Goal: Task Accomplishment & Management: Manage account settings

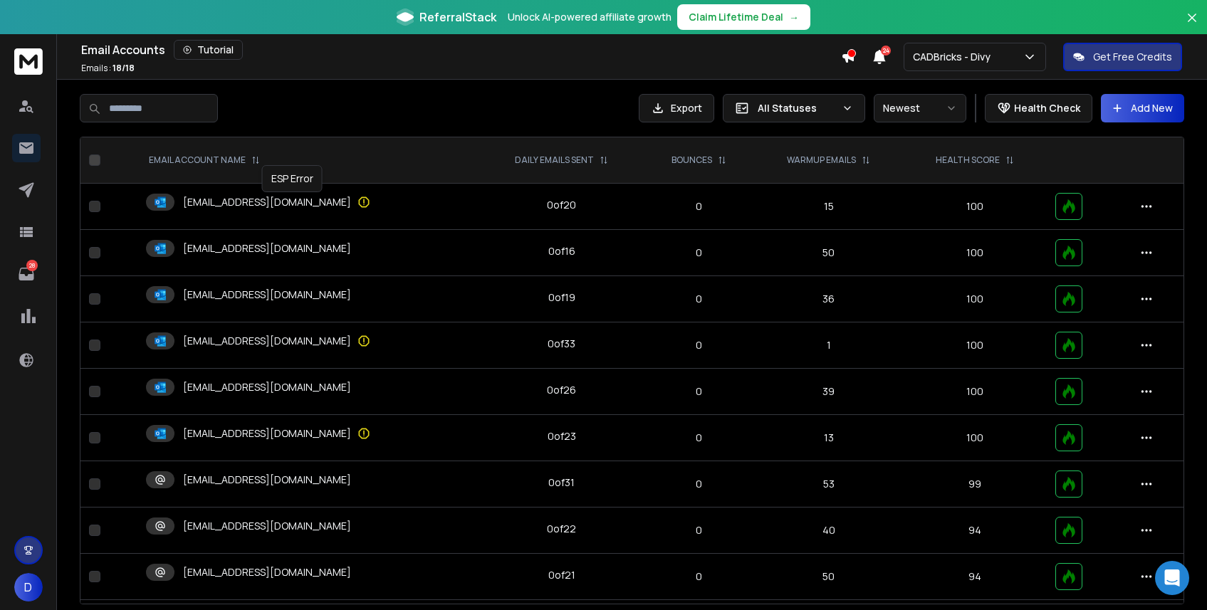
click at [357, 196] on icon at bounding box center [364, 202] width 14 height 14
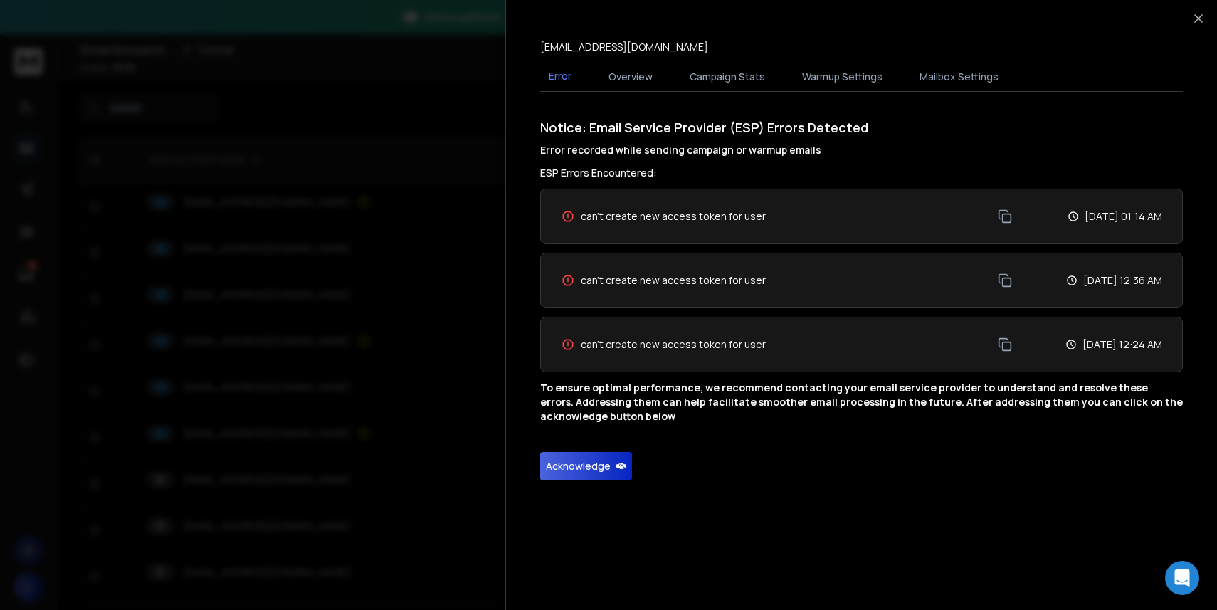
click at [595, 461] on button "Acknowledge" at bounding box center [586, 466] width 92 height 28
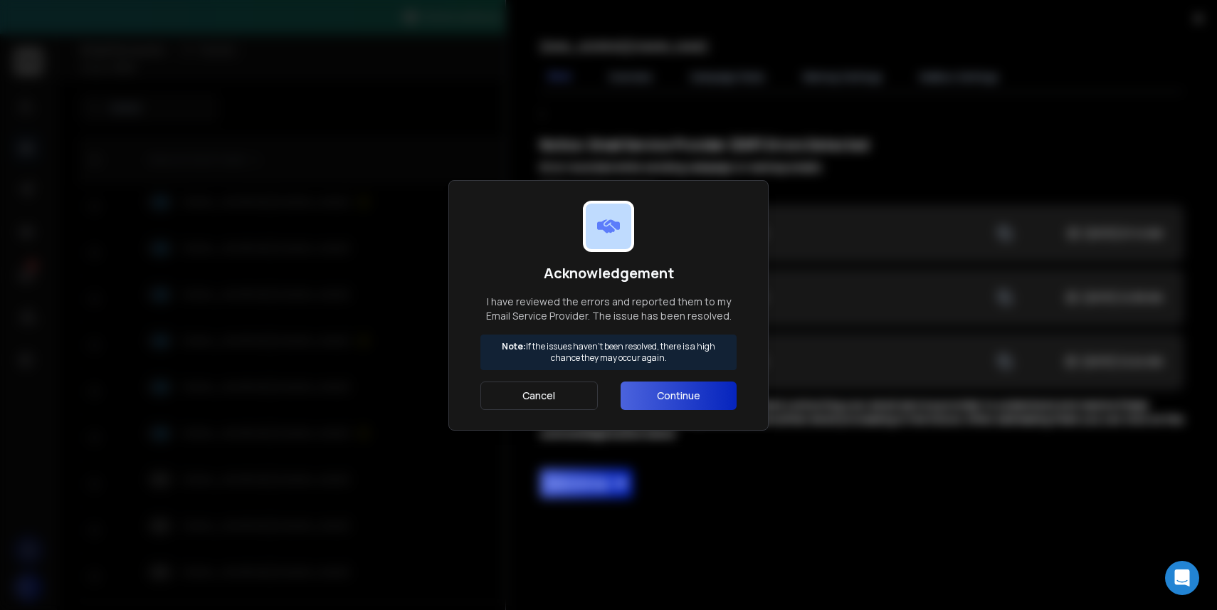
click at [661, 394] on button "Continue" at bounding box center [679, 396] width 116 height 28
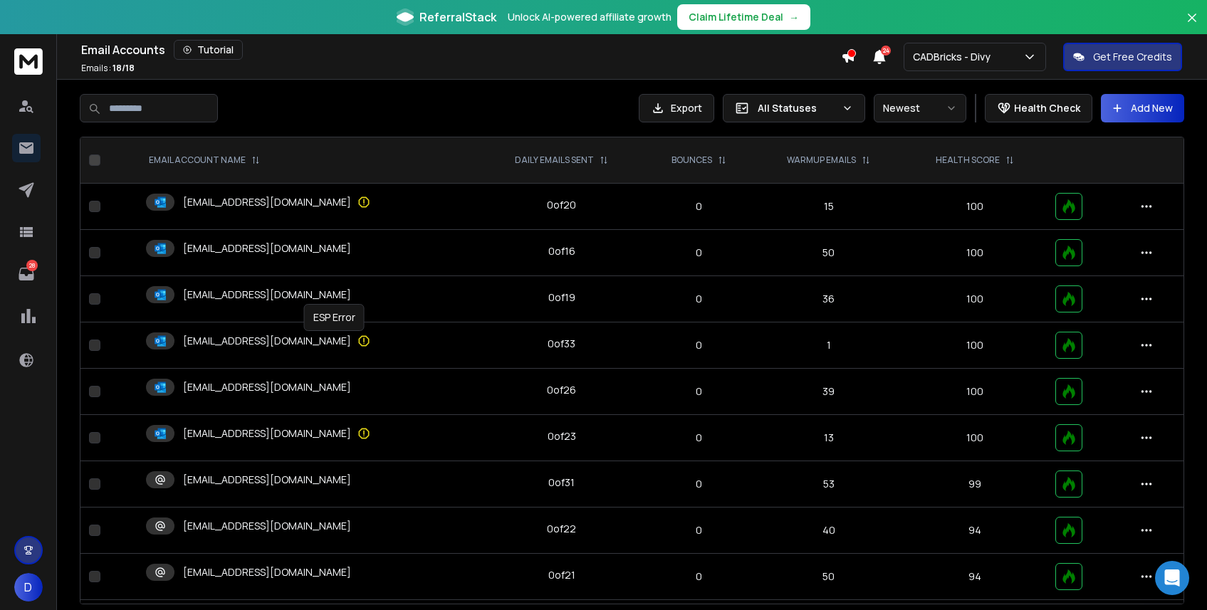
click at [357, 342] on icon at bounding box center [364, 341] width 14 height 14
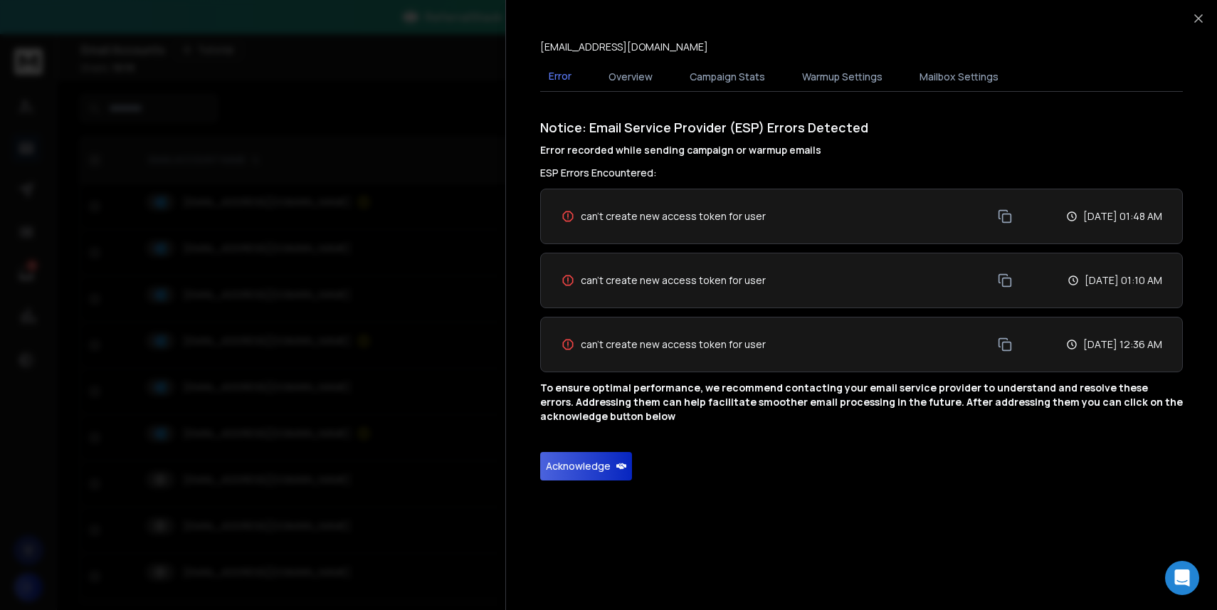
click at [622, 463] on icon at bounding box center [621, 466] width 10 height 10
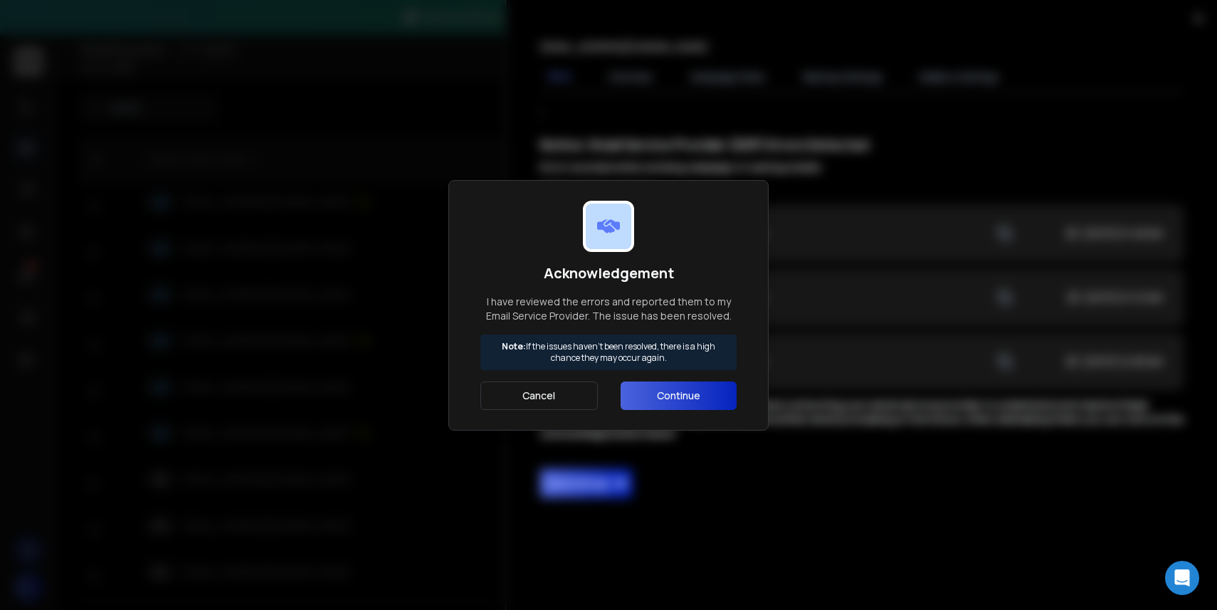
click at [666, 389] on button "Continue" at bounding box center [679, 396] width 116 height 28
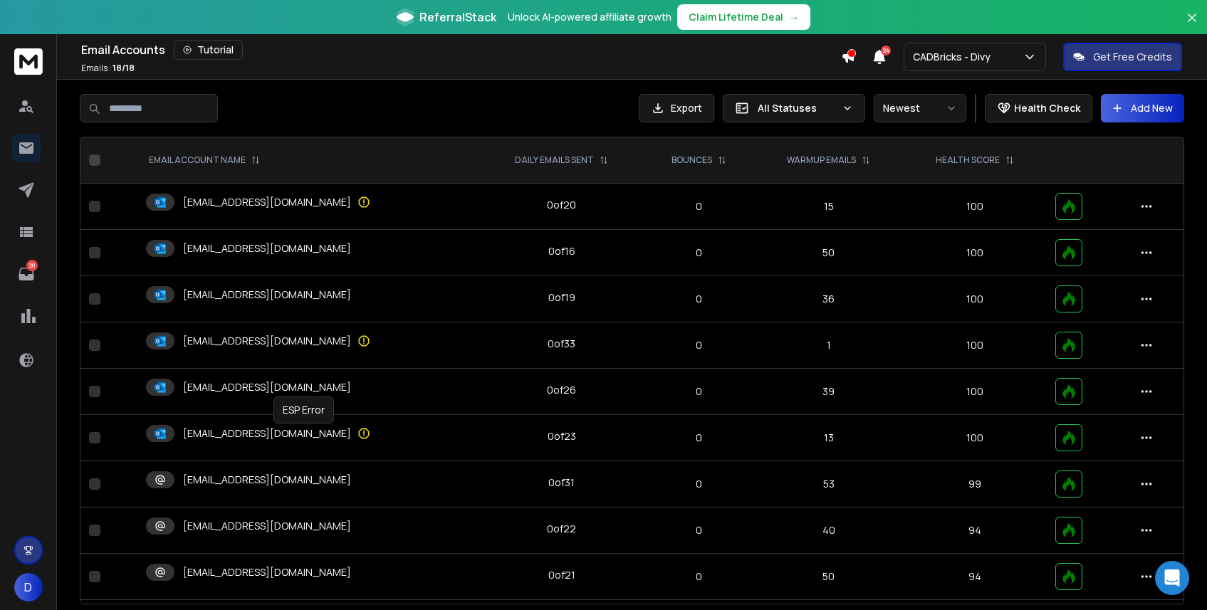
click at [357, 434] on icon at bounding box center [364, 433] width 14 height 14
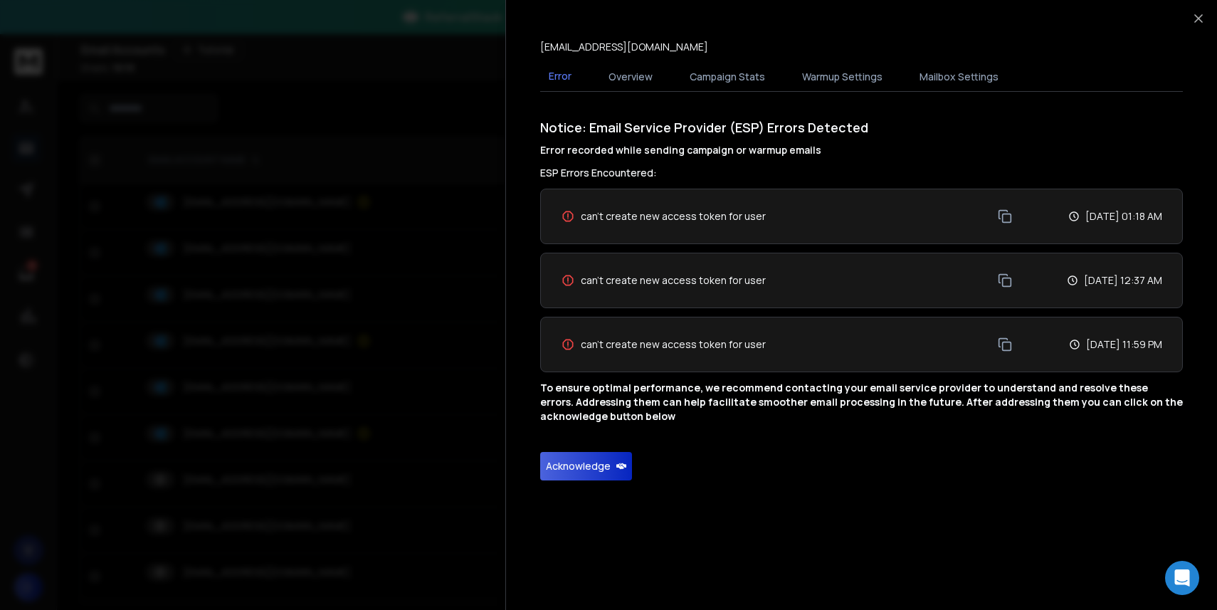
click at [536, 463] on div "[EMAIL_ADDRESS][DOMAIN_NAME] Error Overview Campaign Stats Warmup Settings Mail…" at bounding box center [861, 260] width 677 height 486
click at [583, 468] on button "Acknowledge" at bounding box center [586, 466] width 92 height 28
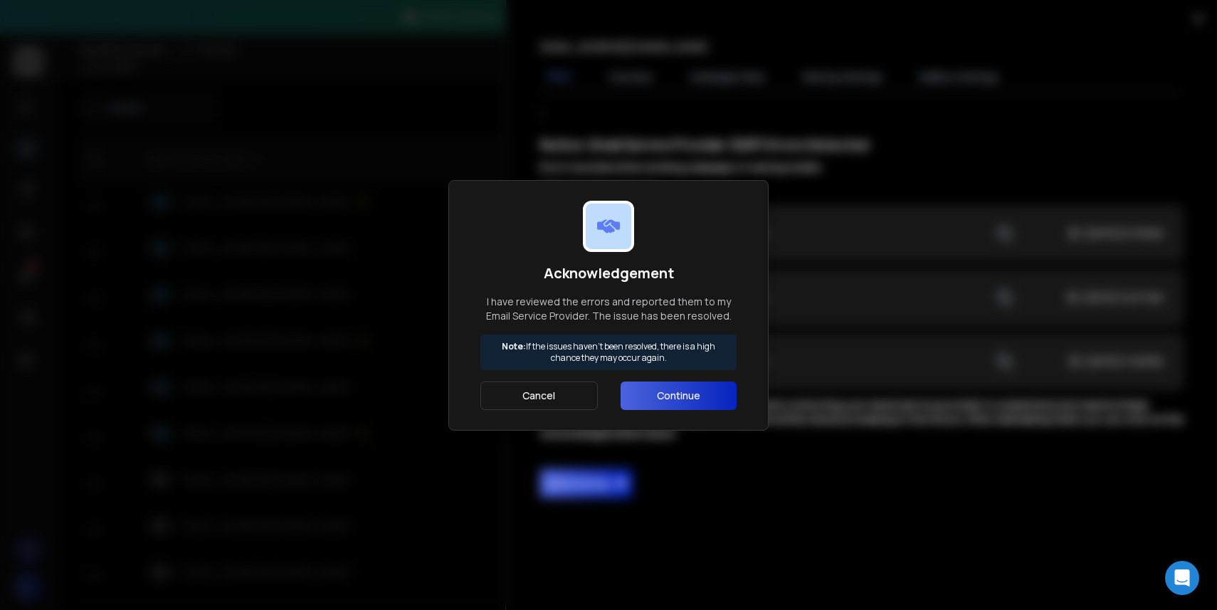
click at [667, 398] on button "Continue" at bounding box center [679, 396] width 116 height 28
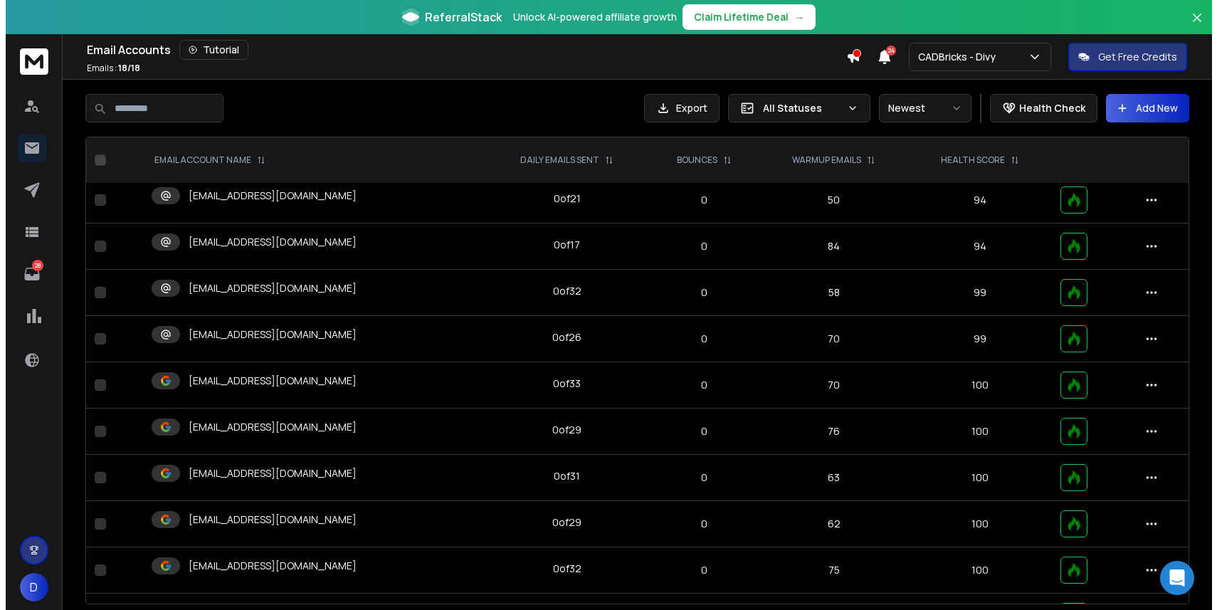
scroll to position [424, 0]
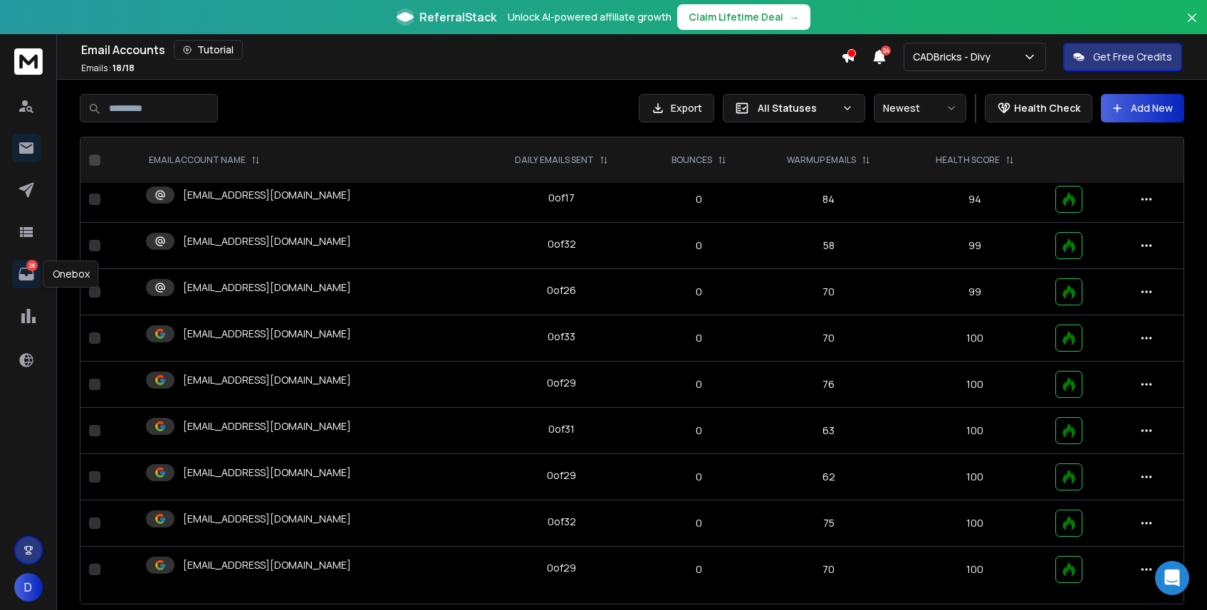
click at [24, 282] on icon at bounding box center [26, 274] width 17 height 17
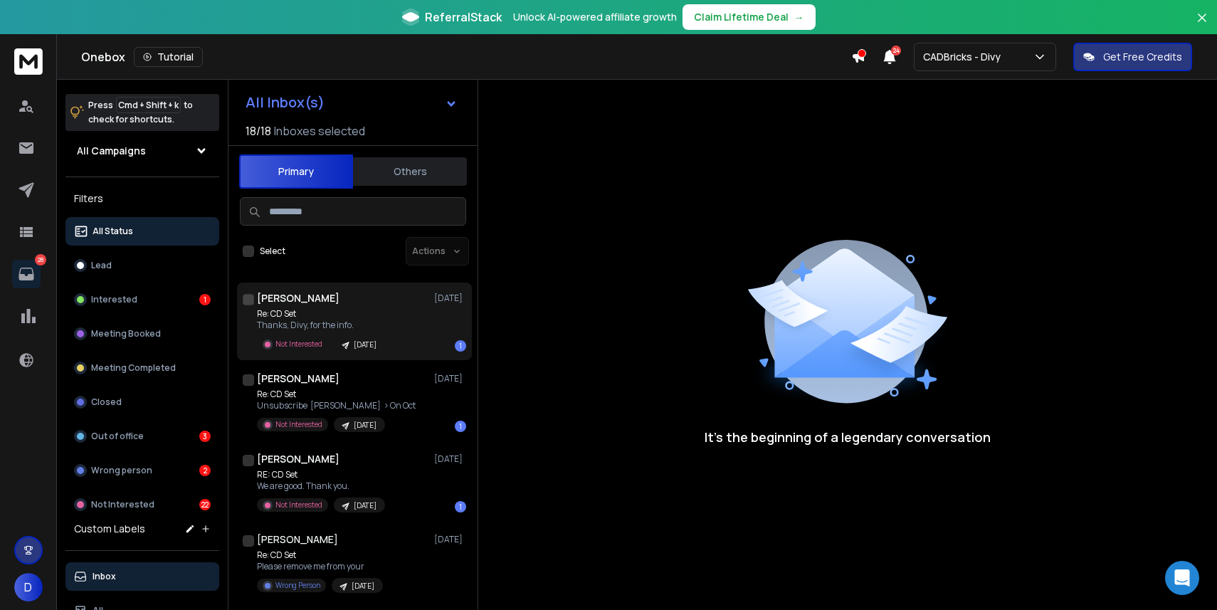
click at [396, 297] on div "[PERSON_NAME] [DATE]" at bounding box center [361, 298] width 209 height 14
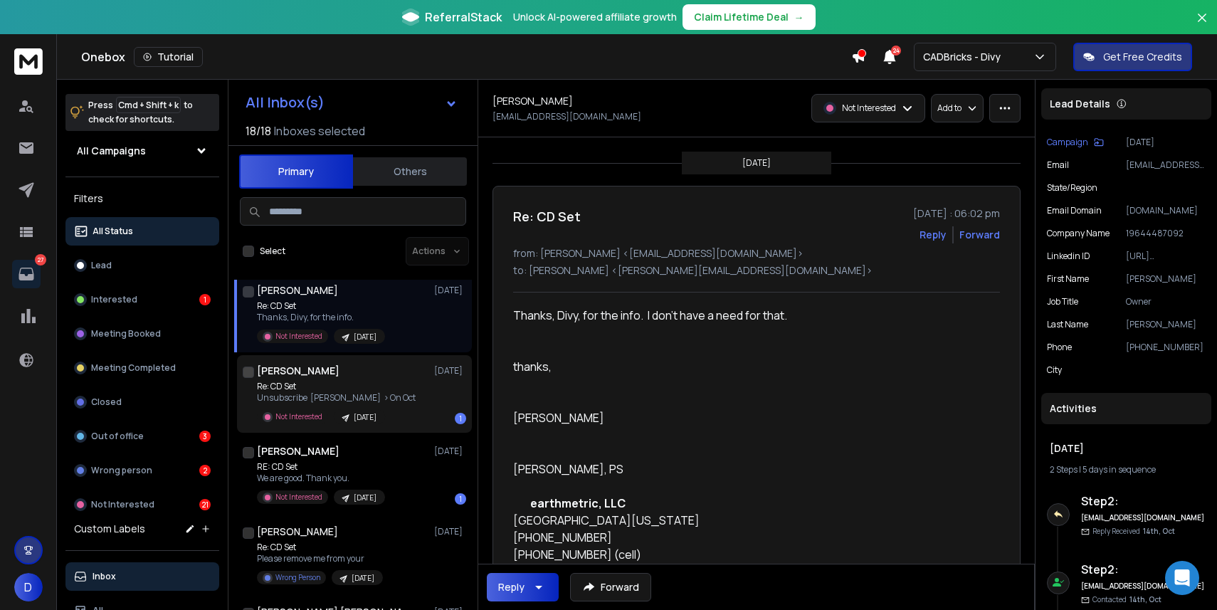
scroll to position [9, 0]
click at [374, 401] on p "Unsubscribe [PERSON_NAME] > On Oct" at bounding box center [336, 396] width 159 height 11
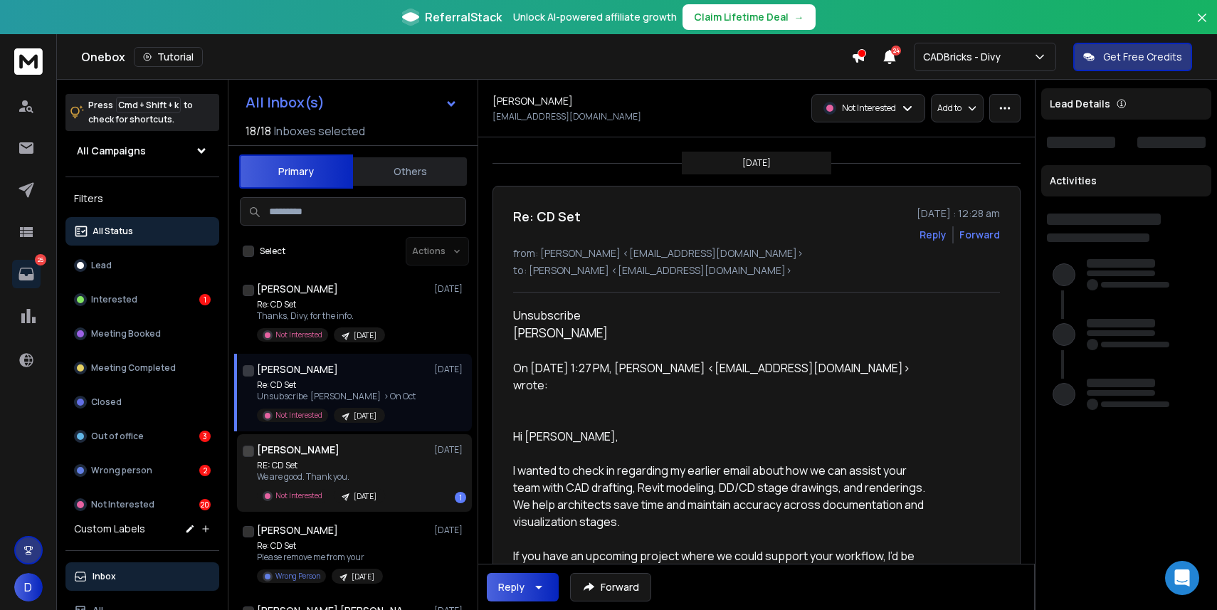
click at [370, 456] on div "[PERSON_NAME] [DATE]" at bounding box center [361, 450] width 209 height 14
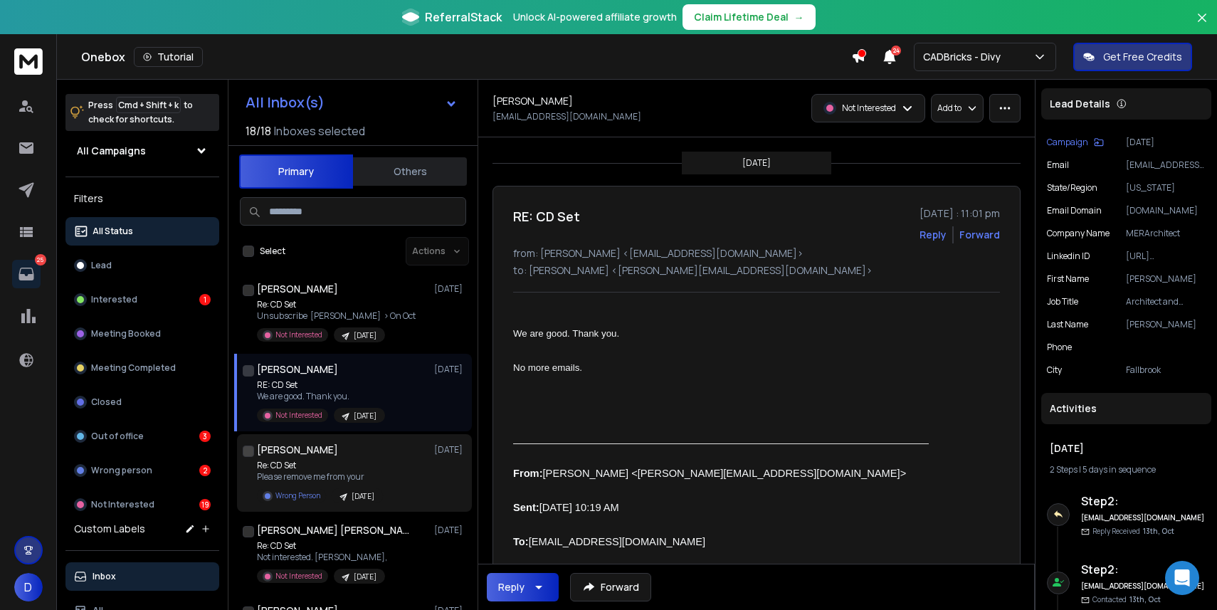
scroll to position [93, 0]
click at [377, 453] on div "[PERSON_NAME] [DATE]" at bounding box center [361, 447] width 209 height 14
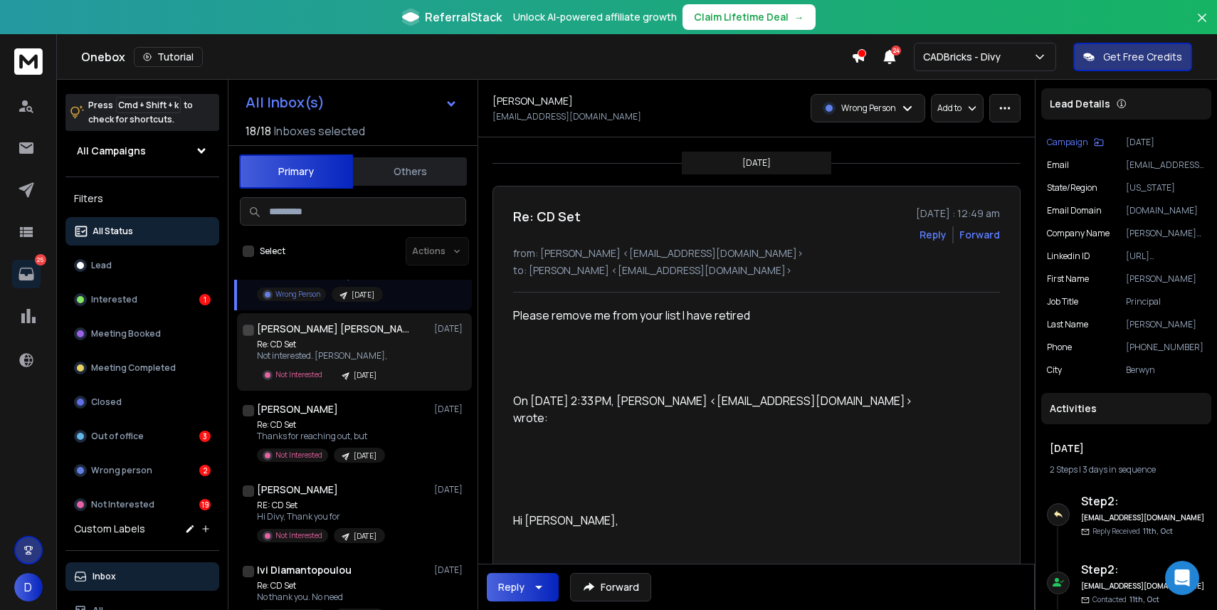
scroll to position [292, 0]
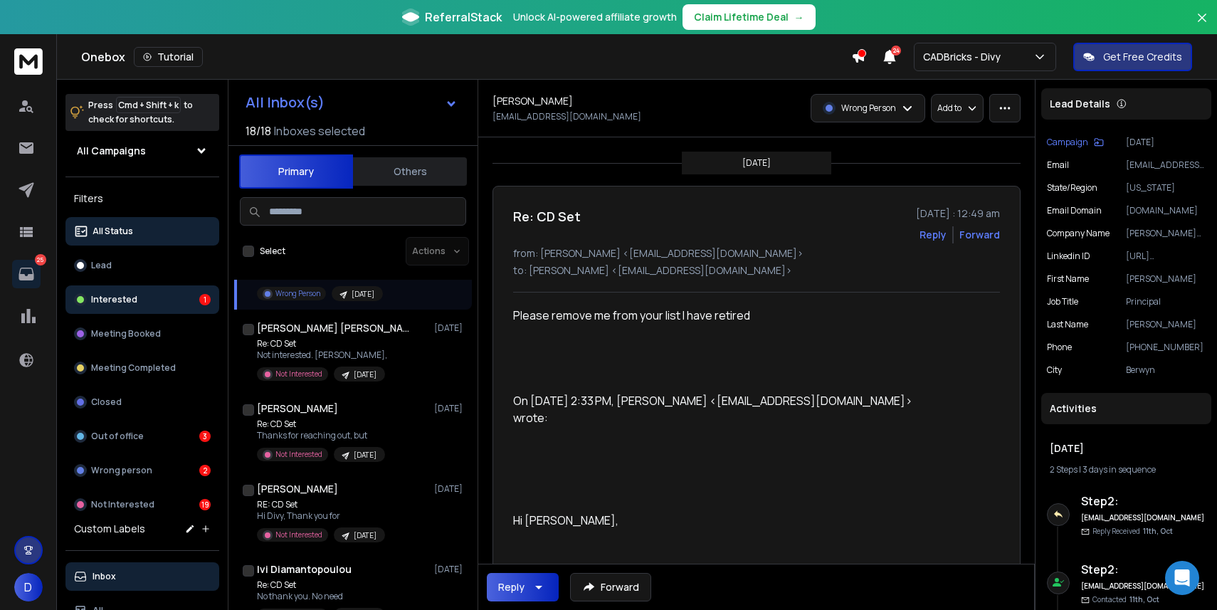
click at [117, 302] on p "Interested" at bounding box center [114, 299] width 46 height 11
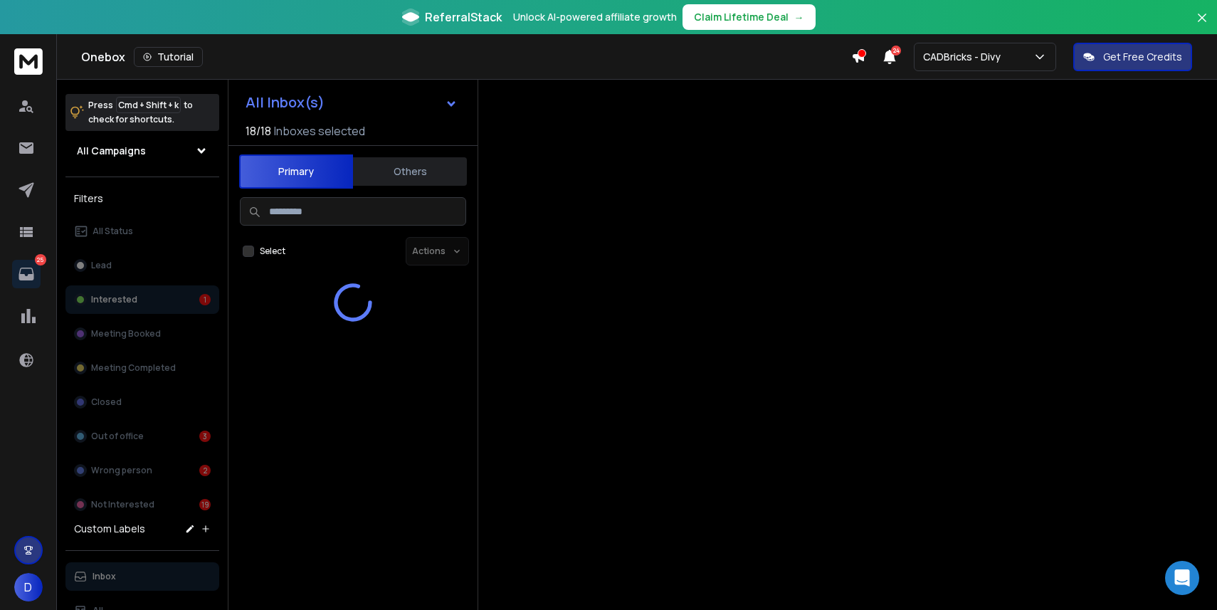
scroll to position [0, 0]
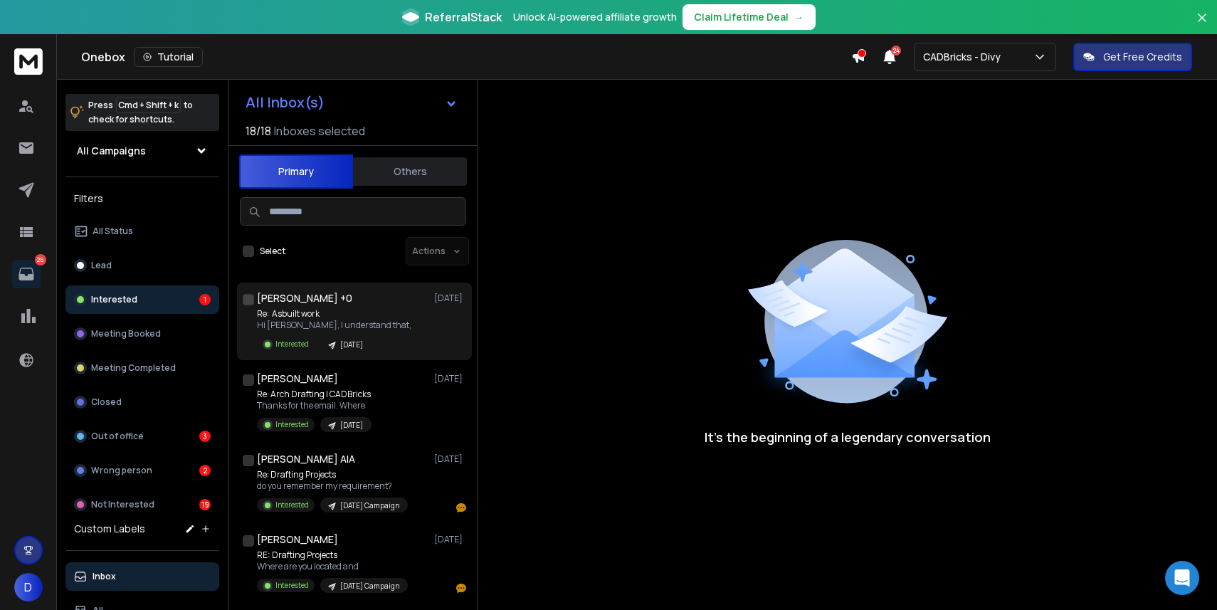
click at [377, 327] on div "Re: Asbuilt work Hi [PERSON_NAME], I understand that, Interested [DATE]" at bounding box center [361, 329] width 209 height 43
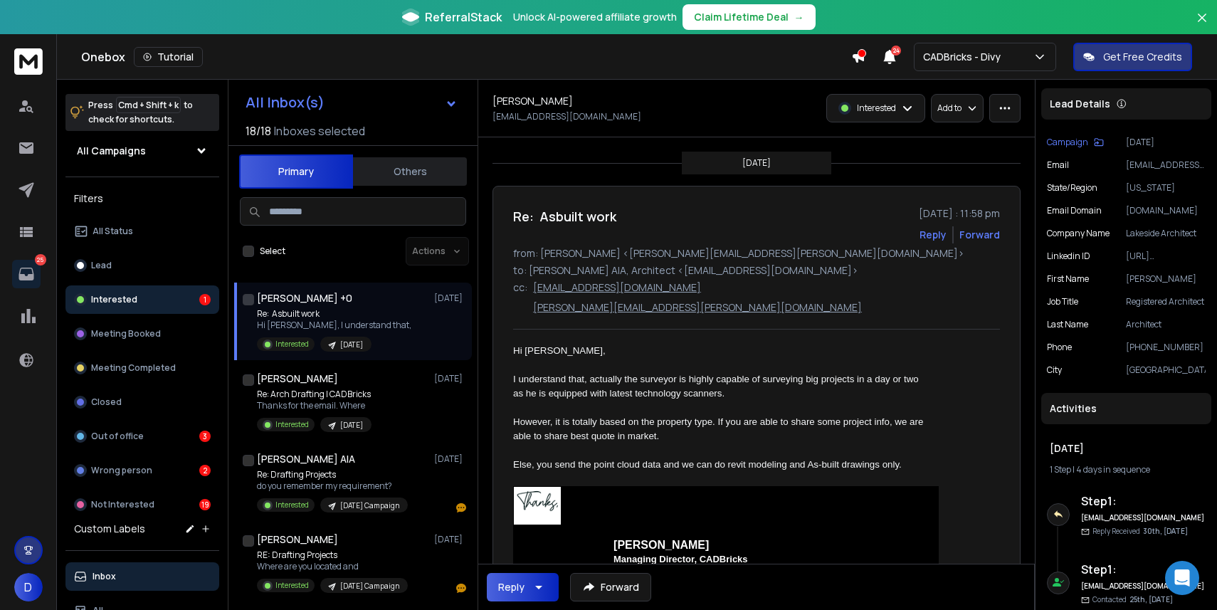
click at [609, 369] on div "Hi [PERSON_NAME], I understand that, actually the surveyor is highly capable of…" at bounding box center [721, 372] width 416 height 57
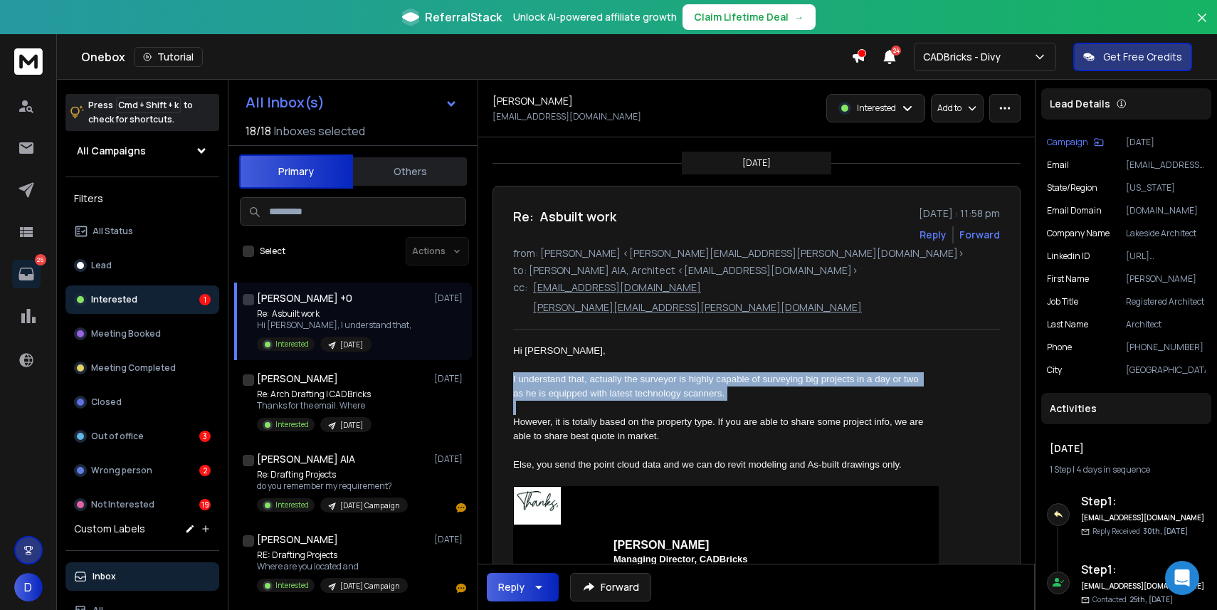
click at [609, 369] on div "Hi [PERSON_NAME], I understand that, actually the surveyor is highly capable of…" at bounding box center [721, 372] width 416 height 57
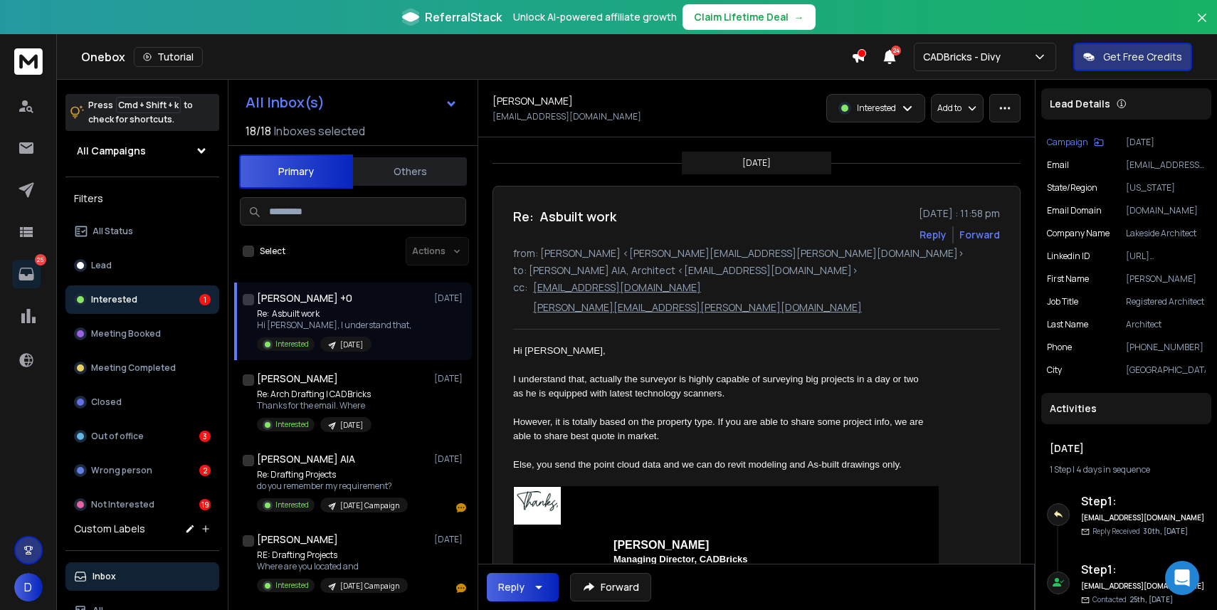
click at [636, 415] on div "However, it is totally based on the property type. If you are able to share som…" at bounding box center [721, 429] width 416 height 28
click at [125, 240] on button "All Status" at bounding box center [142, 231] width 154 height 28
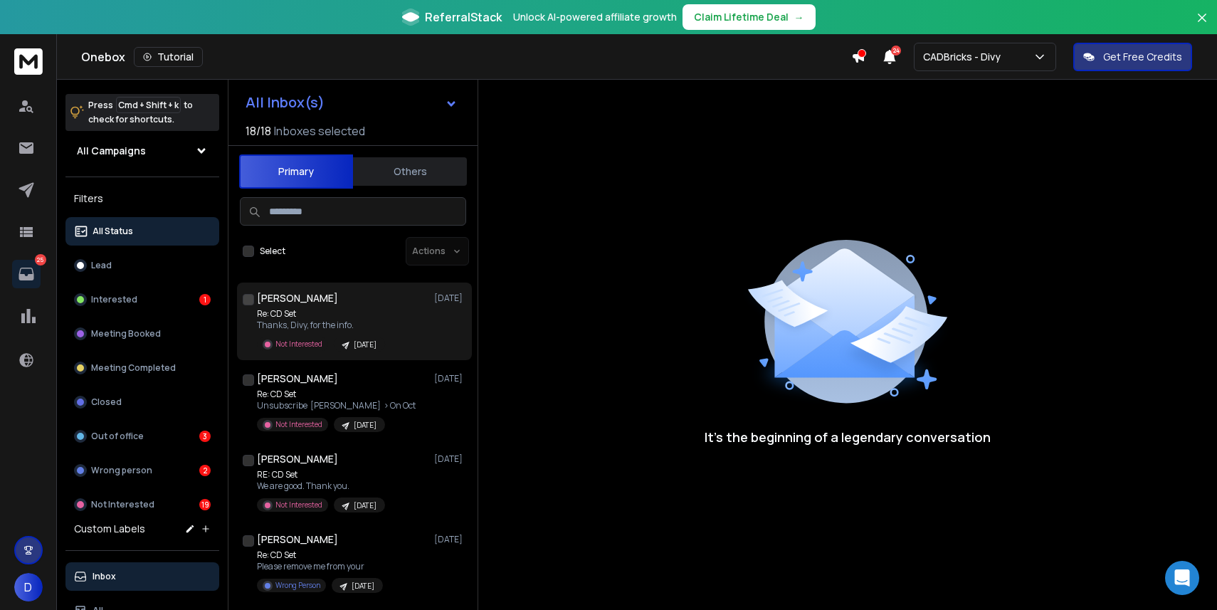
click at [385, 310] on p "Re: CD Set" at bounding box center [321, 313] width 128 height 11
